Goal: Task Accomplishment & Management: Manage account settings

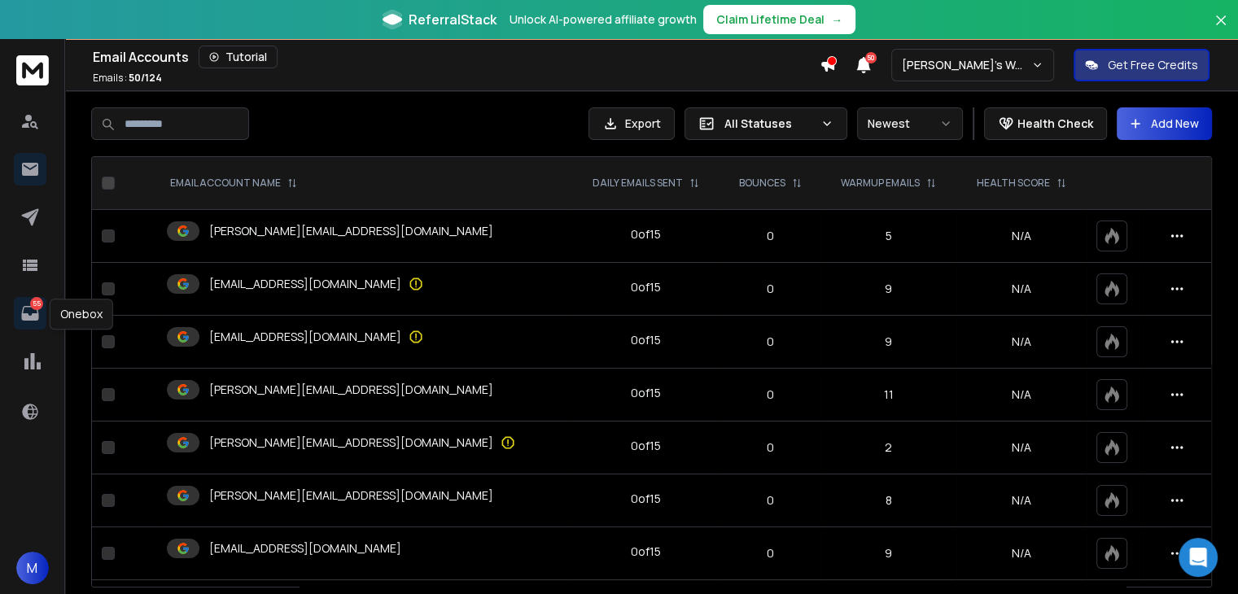
click at [23, 317] on icon at bounding box center [29, 313] width 17 height 15
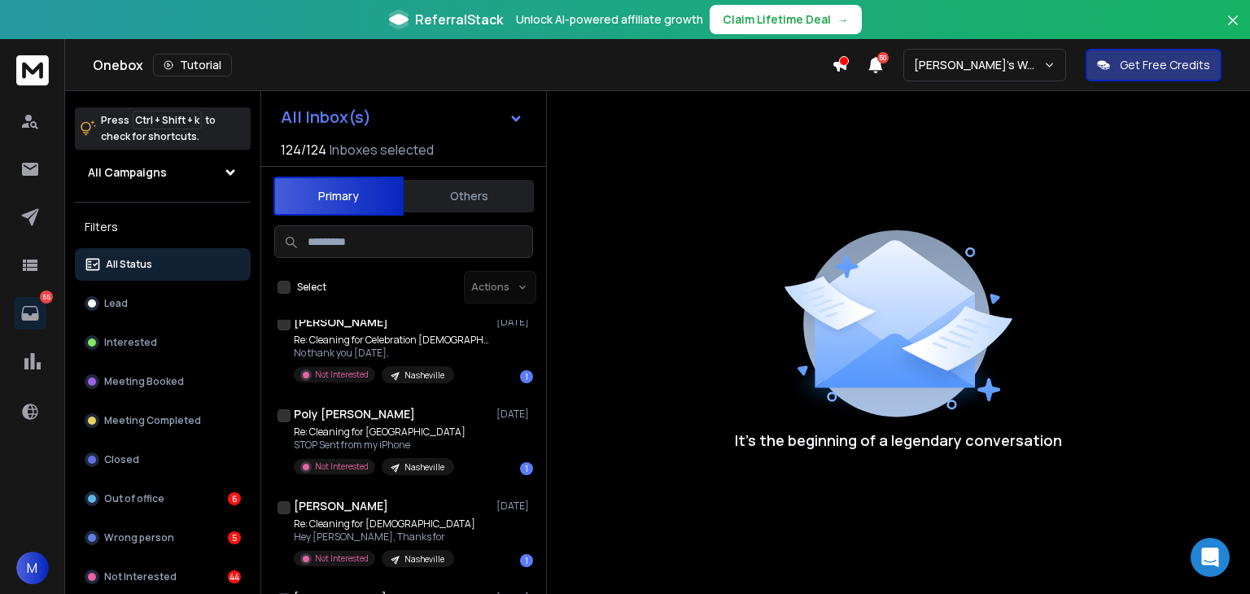
scroll to position [135, 0]
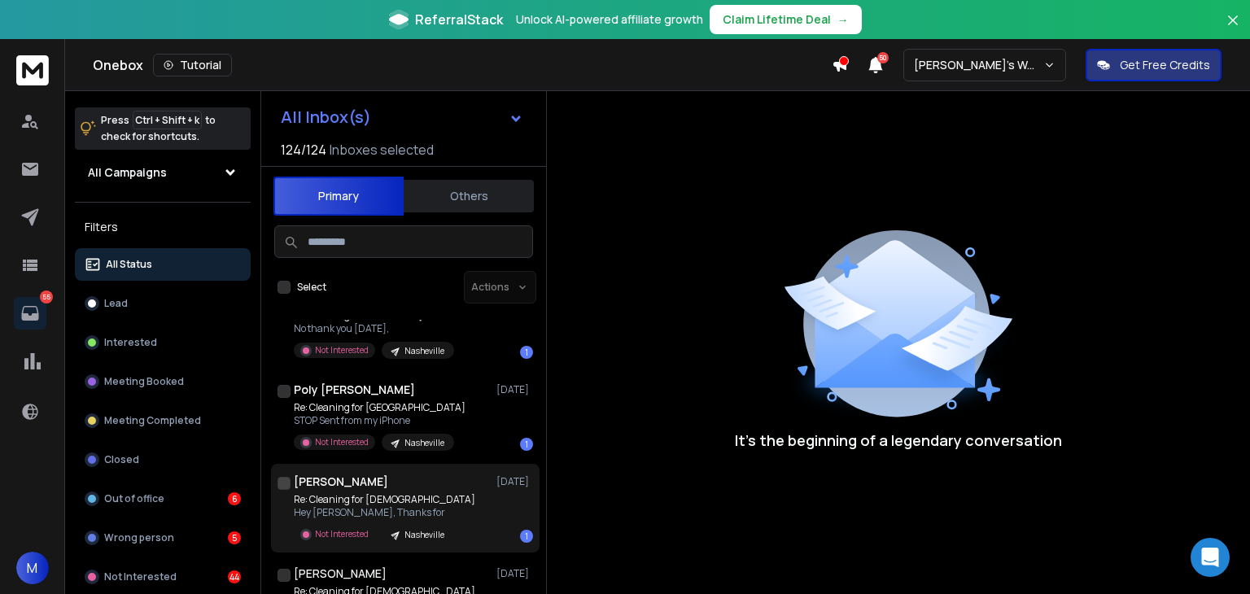
click at [458, 483] on div "[PERSON_NAME] [DATE]" at bounding box center [413, 482] width 239 height 16
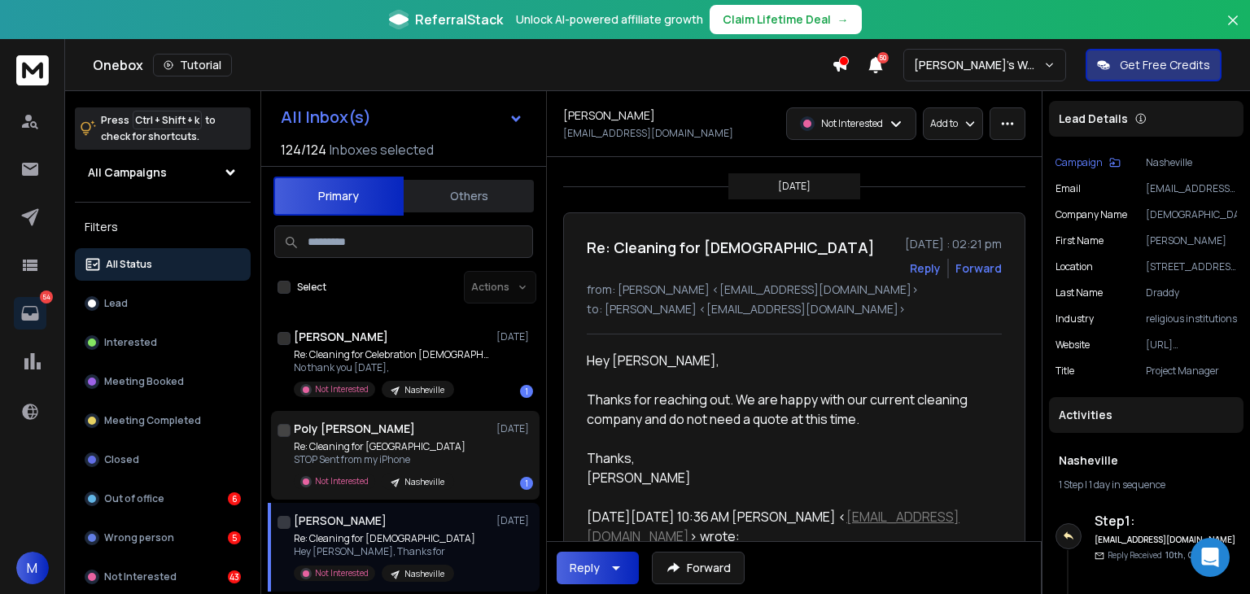
scroll to position [81, 0]
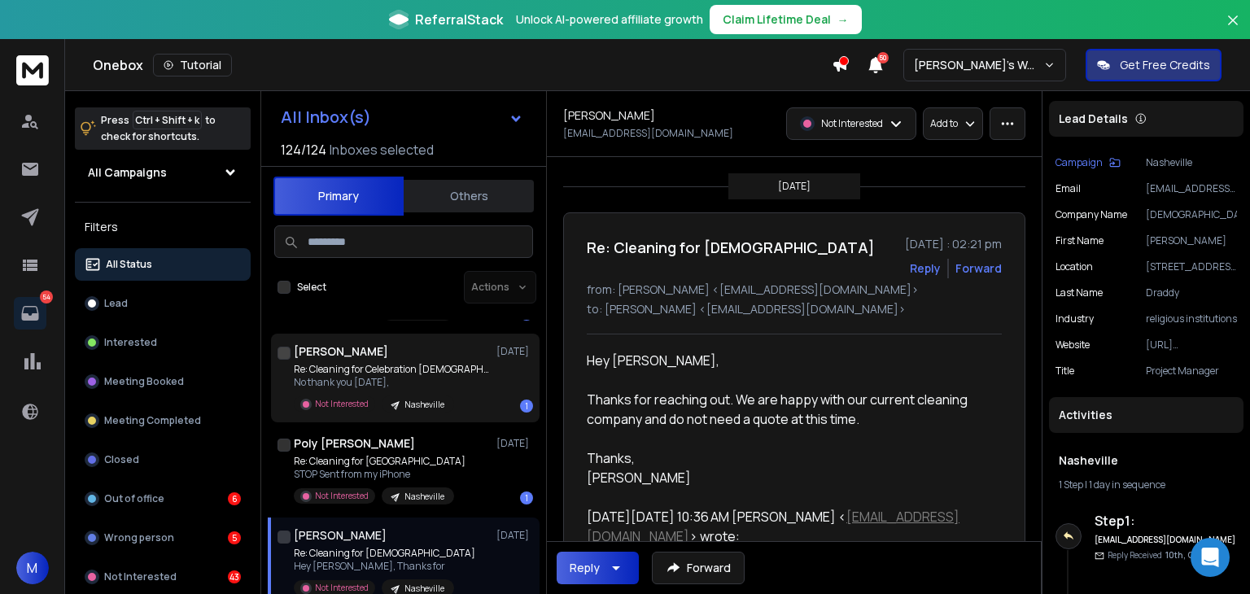
click at [479, 410] on div "Re: Cleaning for Celebration [DEMOGRAPHIC_DATA] No thank you [DATE], Not Intere…" at bounding box center [413, 388] width 239 height 50
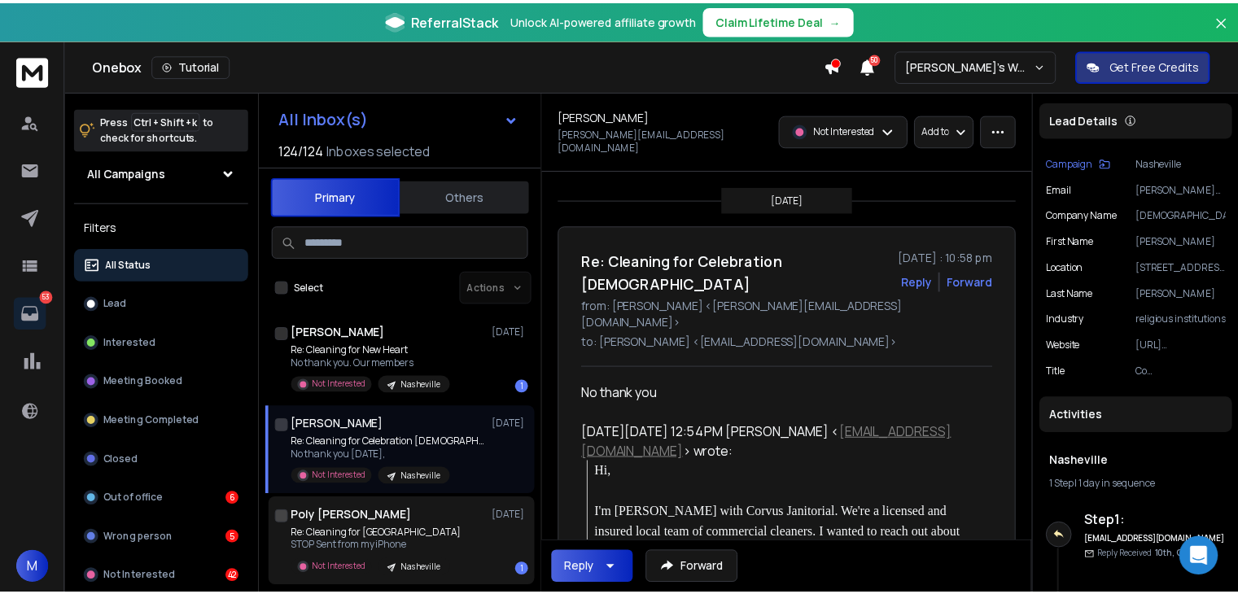
scroll to position [0, 0]
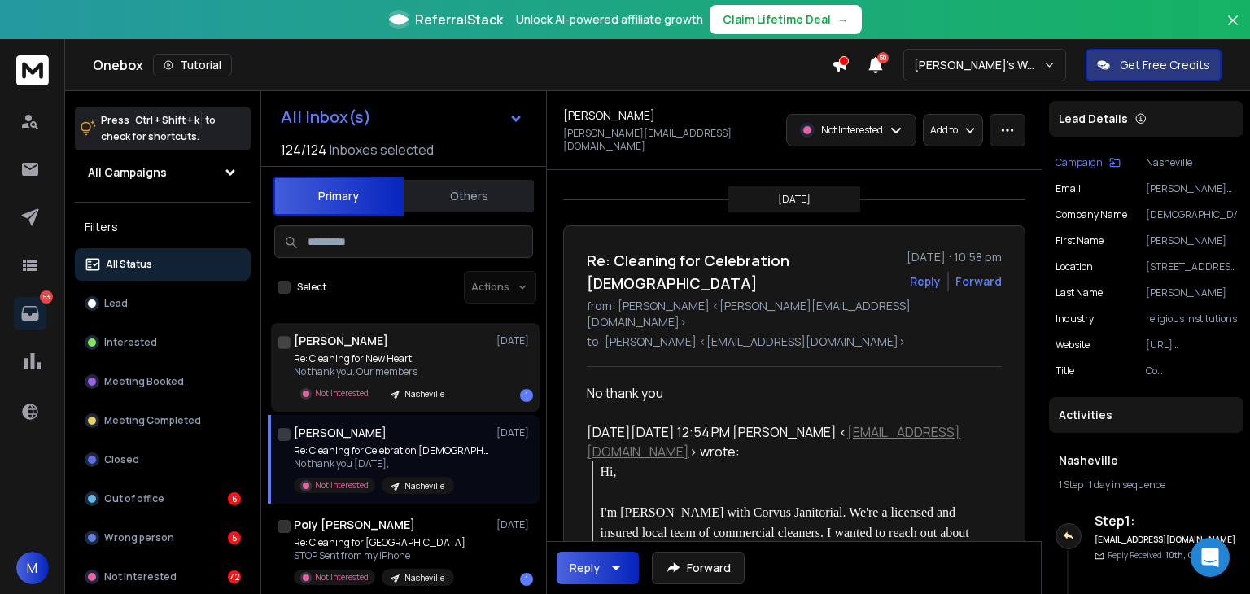
click at [459, 361] on div "Re: Cleaning for New Heart No thank you. Our members Not Interested [GEOGRAPHIC…" at bounding box center [413, 377] width 239 height 50
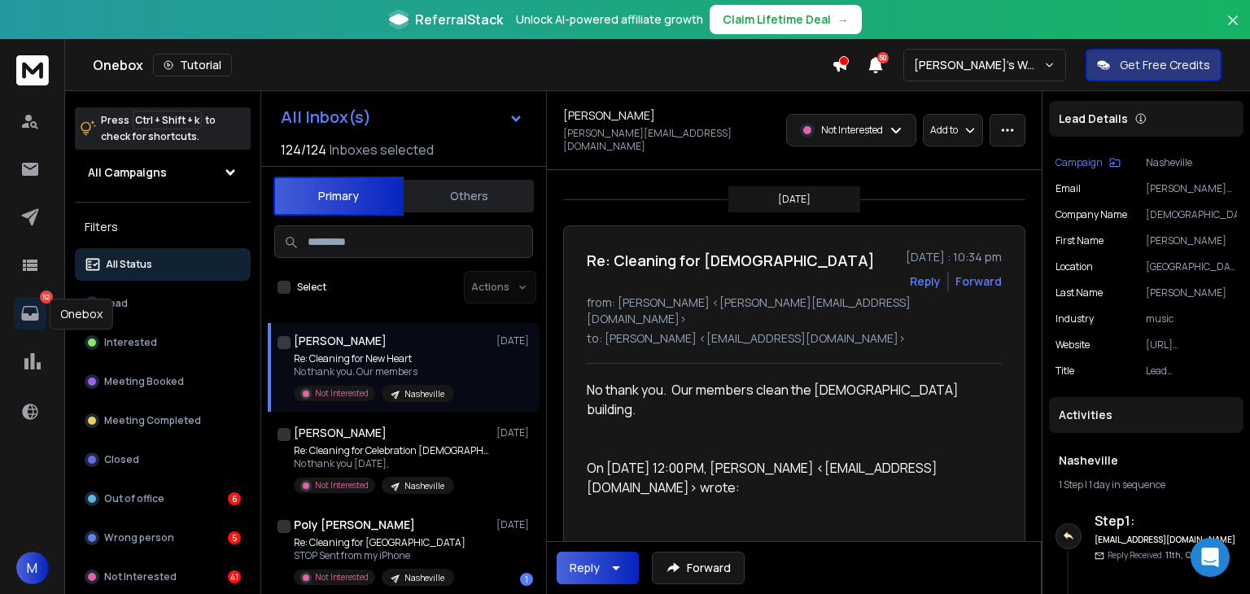
click at [24, 310] on icon at bounding box center [30, 314] width 20 height 20
click at [21, 212] on icon at bounding box center [30, 218] width 20 height 20
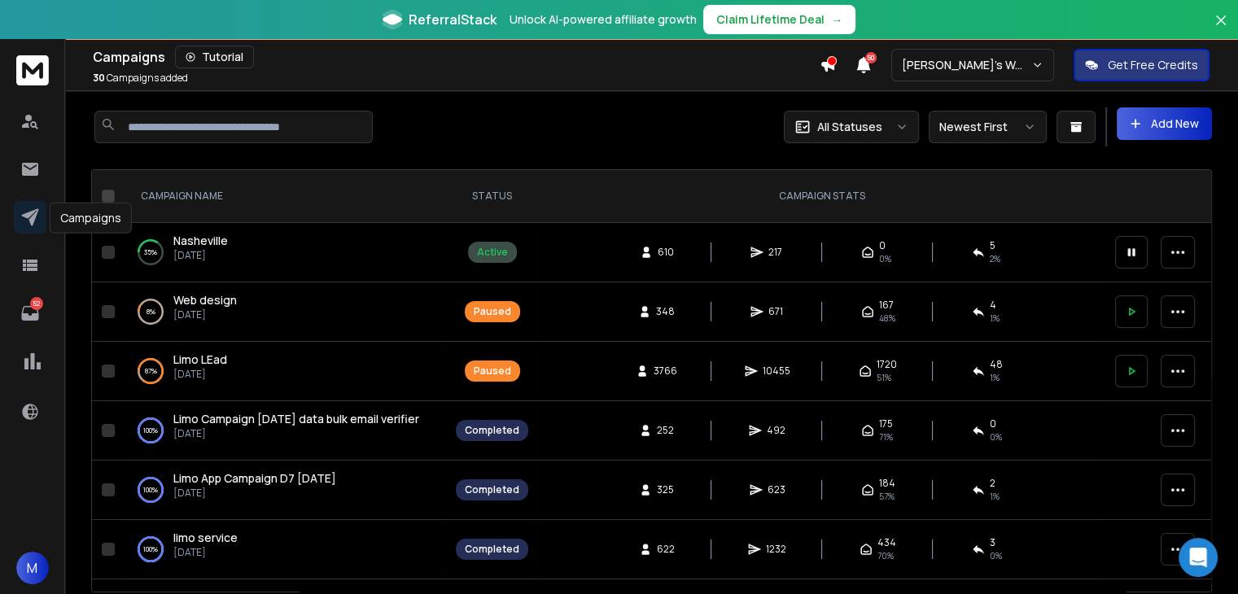
click at [404, 262] on div "35 % [GEOGRAPHIC_DATA] [DATE]" at bounding box center [284, 252] width 292 height 39
